Goal: Information Seeking & Learning: Learn about a topic

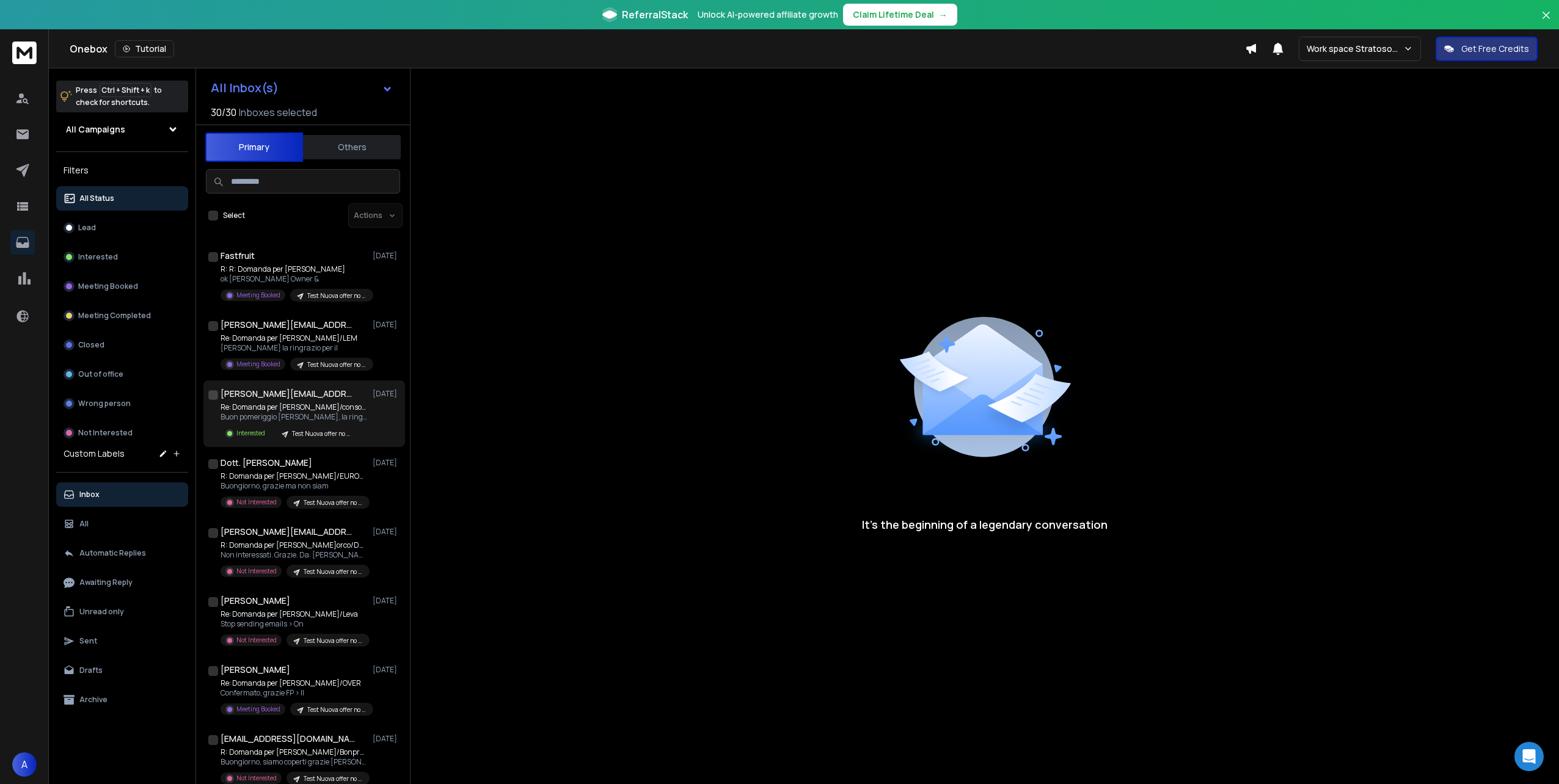
click at [273, 397] on h1 "[PERSON_NAME][EMAIL_ADDRESS][DOMAIN_NAME]" at bounding box center [288, 394] width 135 height 12
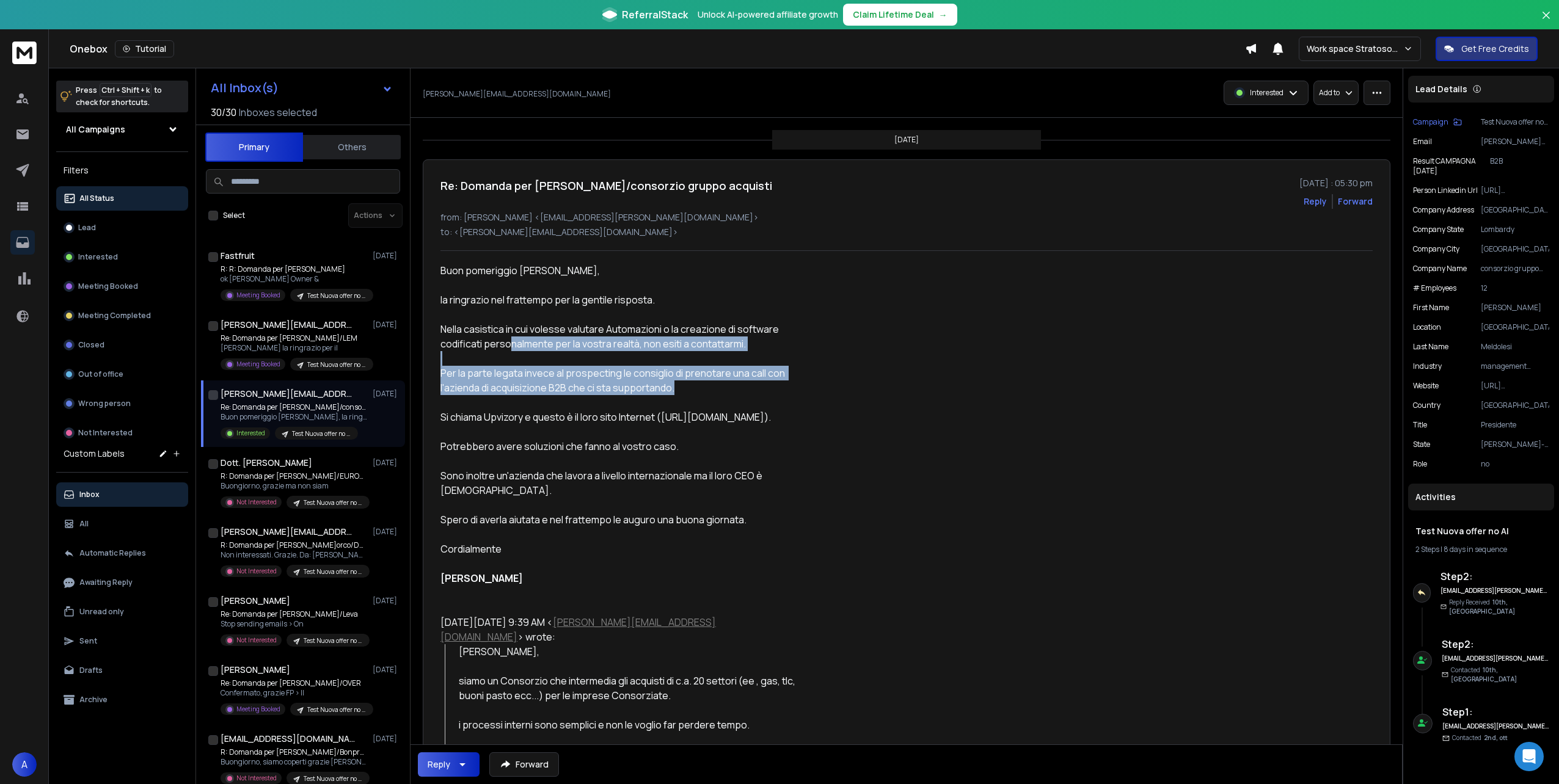
drag, startPoint x: 508, startPoint y: 342, endPoint x: 696, endPoint y: 389, distance: 193.8
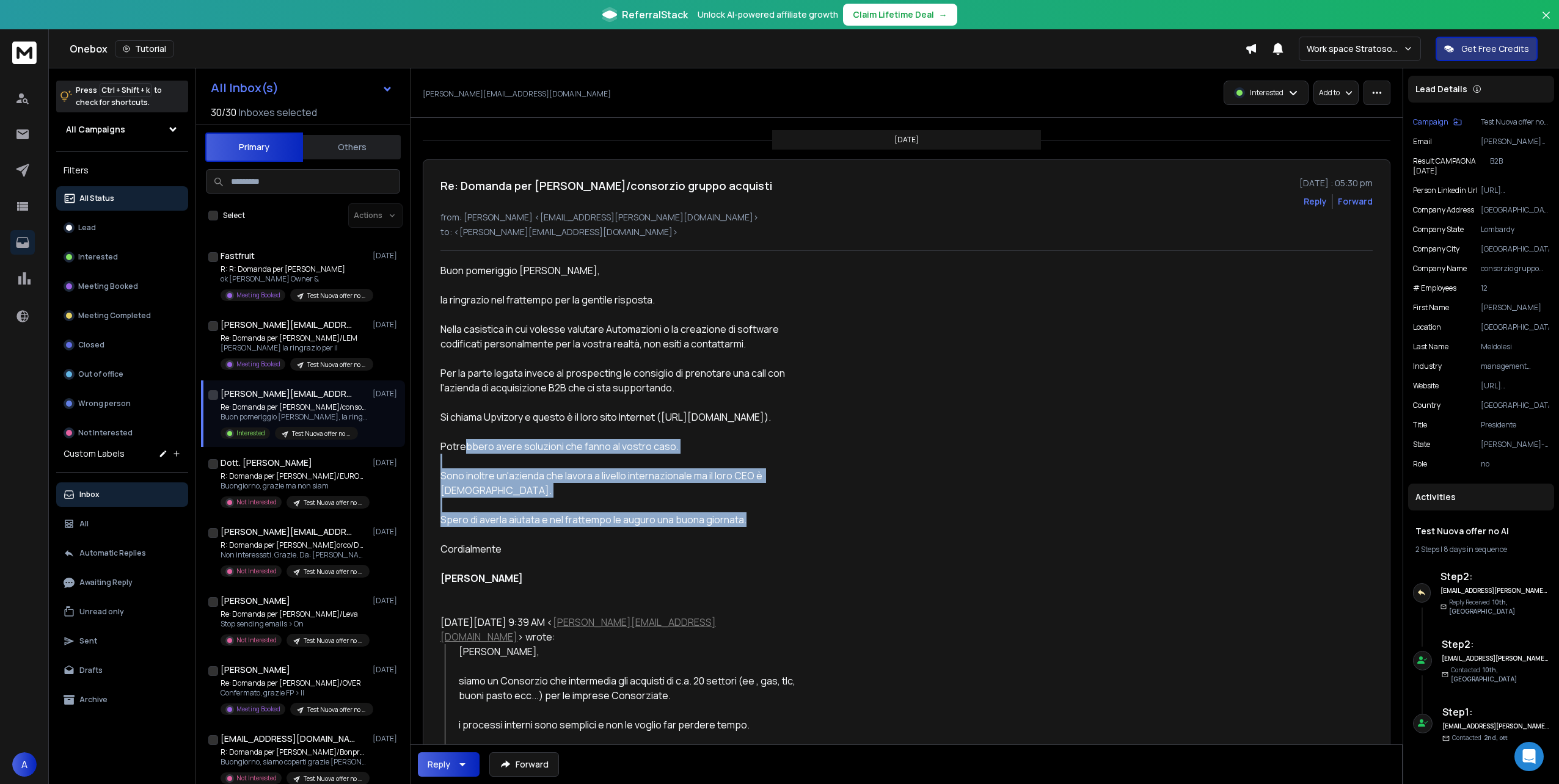
drag, startPoint x: 467, startPoint y: 447, endPoint x: 756, endPoint y: 518, distance: 297.6
click at [104, 256] on p "Interested" at bounding box center [98, 257] width 39 height 10
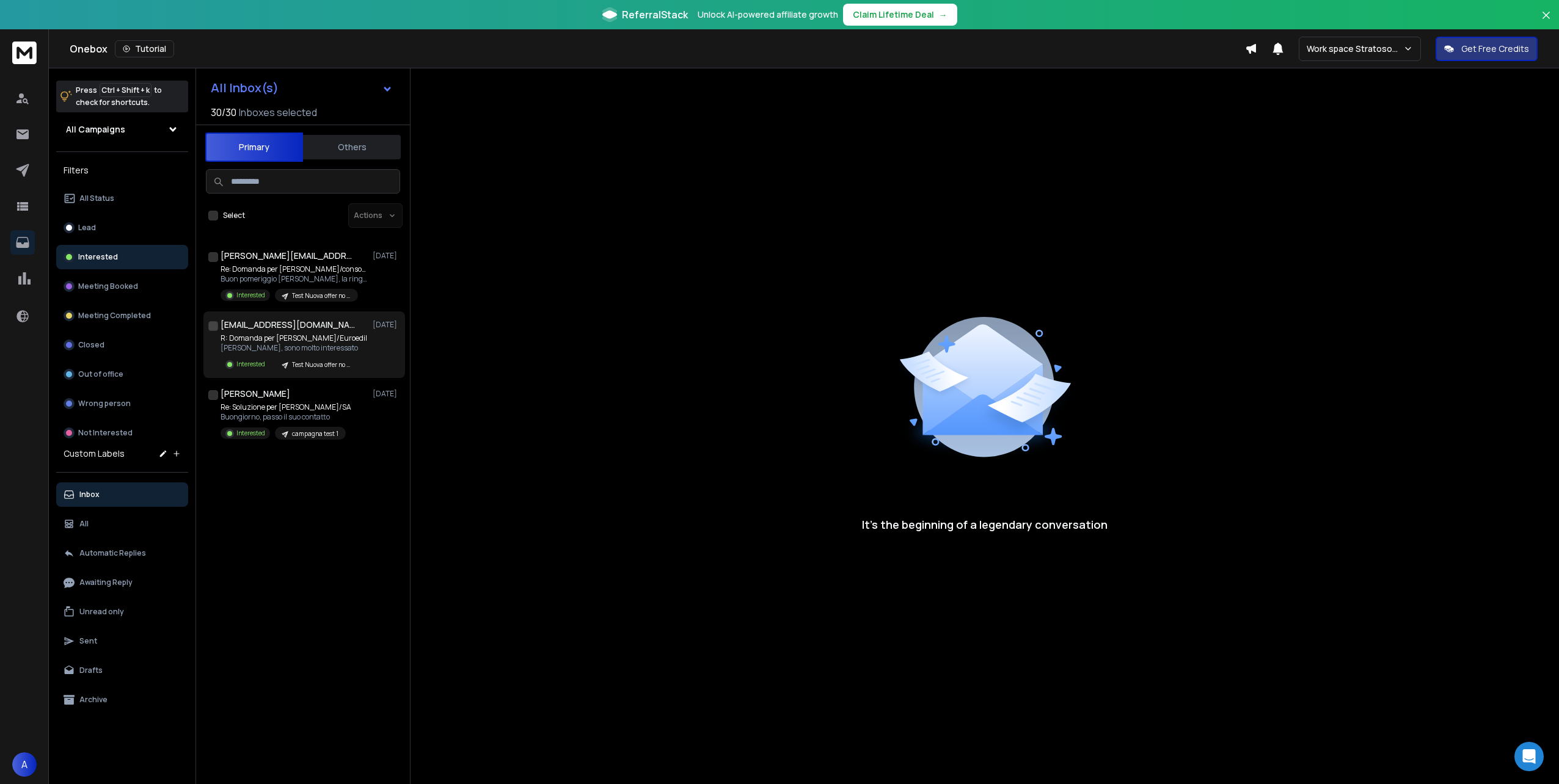
click at [287, 326] on h1 "[EMAIL_ADDRESS][DOMAIN_NAME]" at bounding box center [288, 325] width 135 height 12
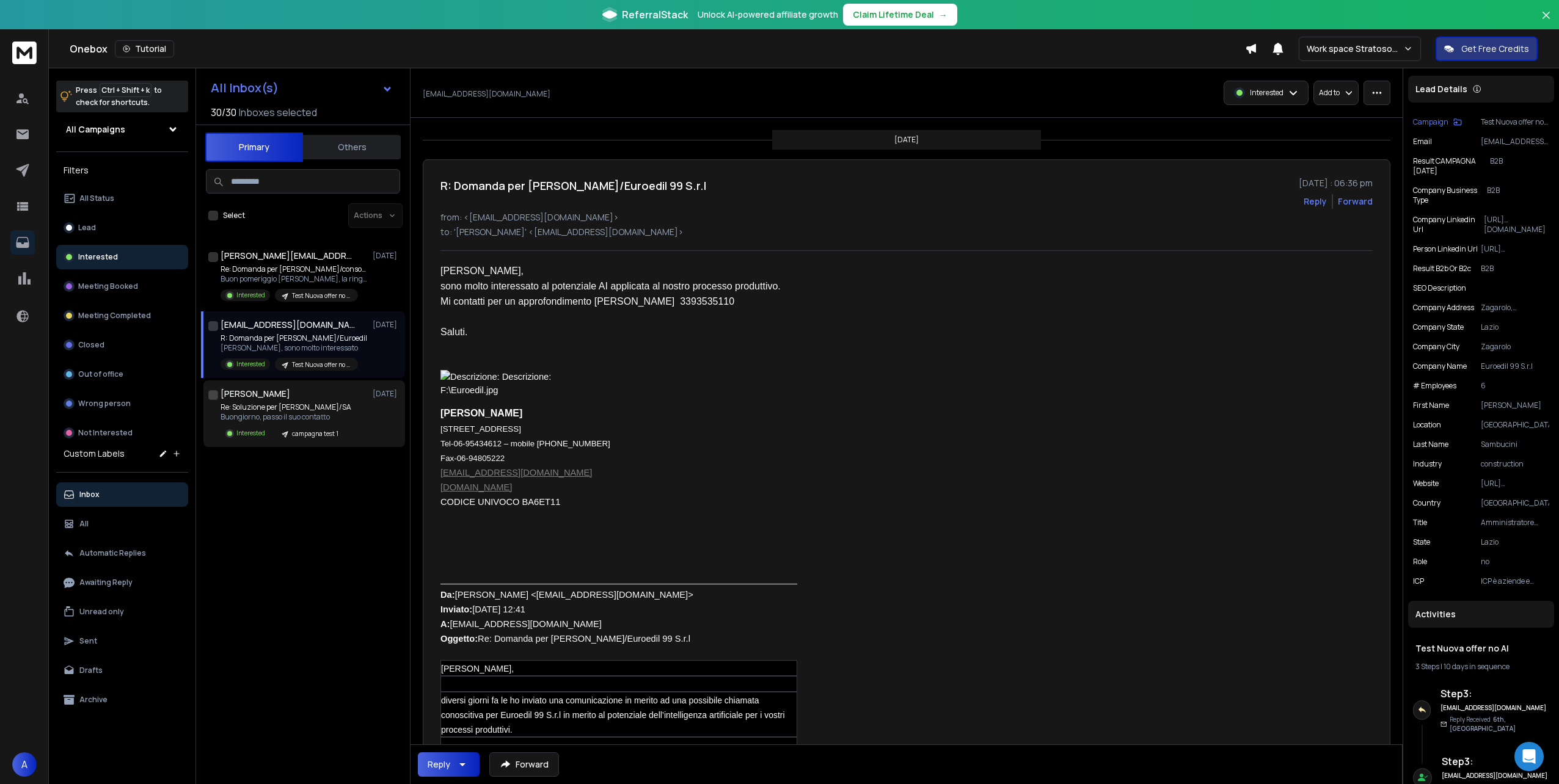
click at [249, 411] on p "Re: Soluzione per [PERSON_NAME]/SA" at bounding box center [285, 408] width 131 height 10
